Goal: Navigation & Orientation: Find specific page/section

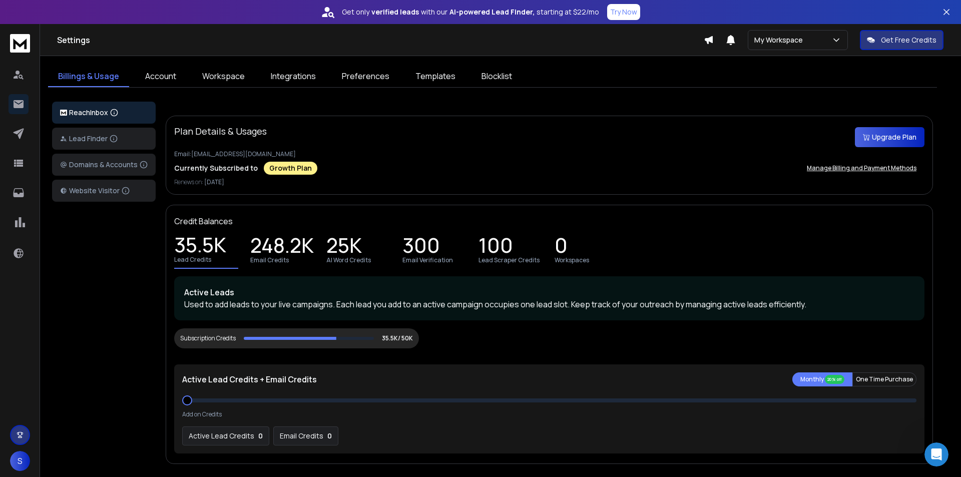
scroll to position [2191, 0]
click at [18, 99] on icon at bounding box center [19, 104] width 12 height 12
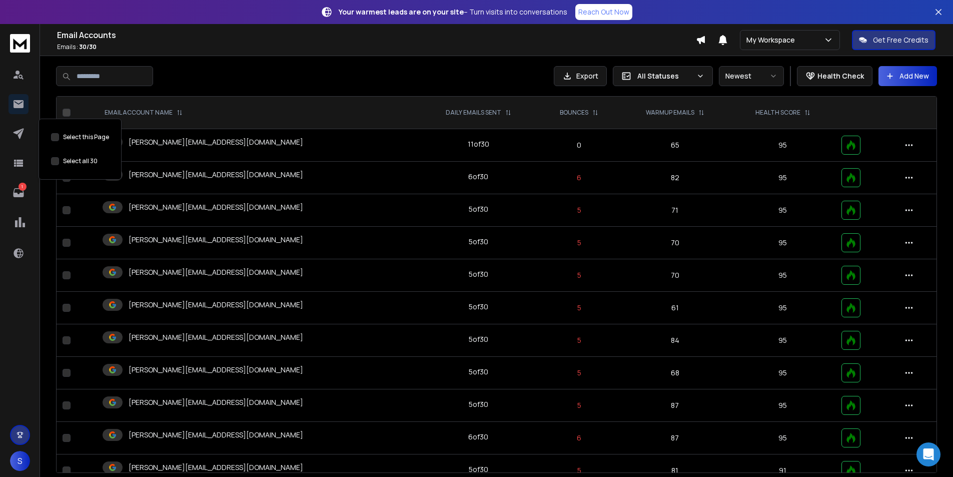
click at [65, 111] on button "Select this Page" at bounding box center [67, 113] width 8 height 8
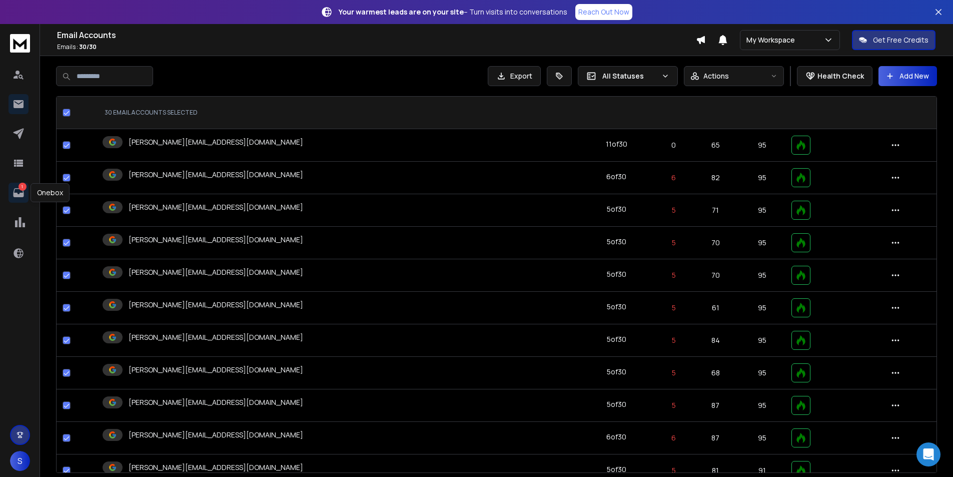
click at [27, 187] on link "1" at bounding box center [19, 193] width 20 height 20
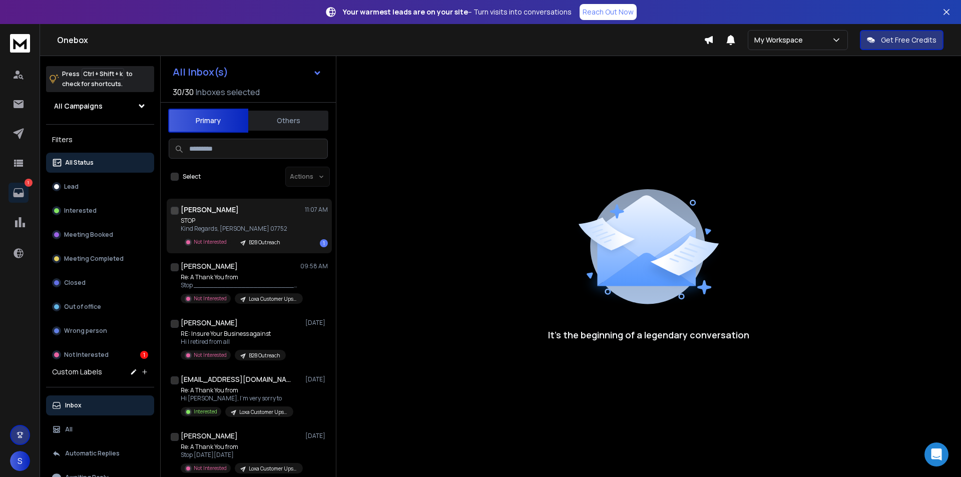
click at [211, 210] on h1 "Katie Crabtree" at bounding box center [210, 210] width 58 height 10
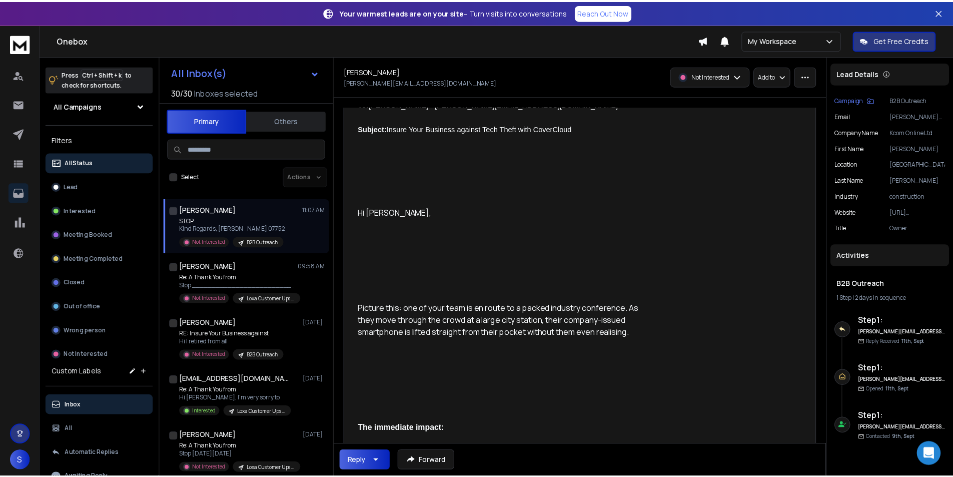
scroll to position [469, 0]
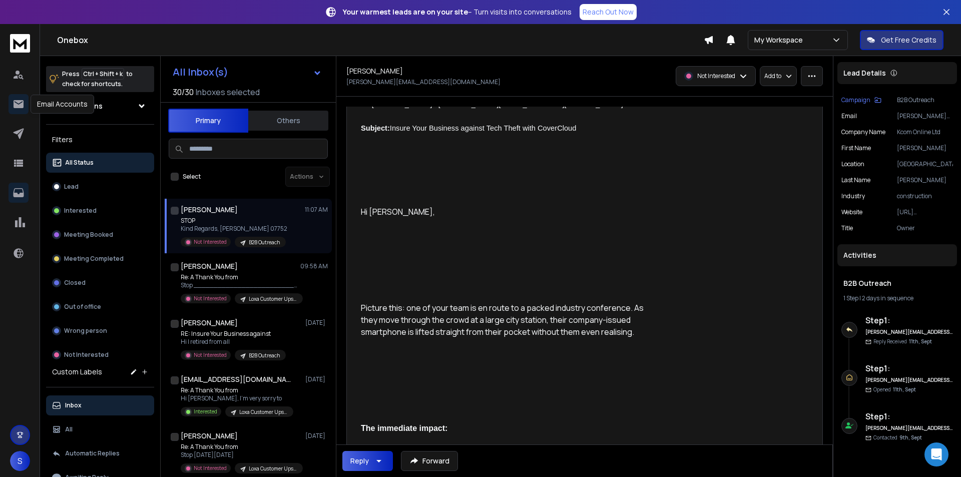
click at [17, 104] on icon at bounding box center [19, 104] width 12 height 12
